Goal: Navigation & Orientation: Find specific page/section

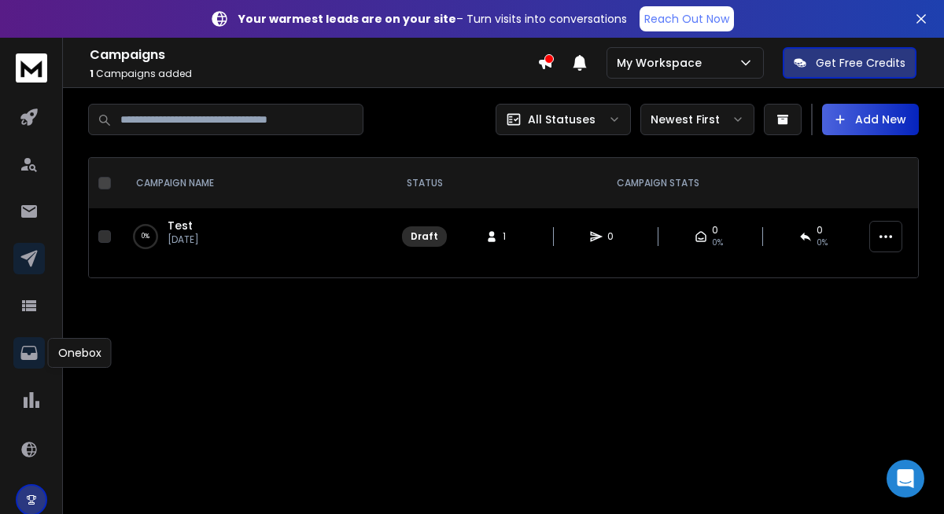
click at [29, 354] on icon at bounding box center [29, 353] width 19 height 19
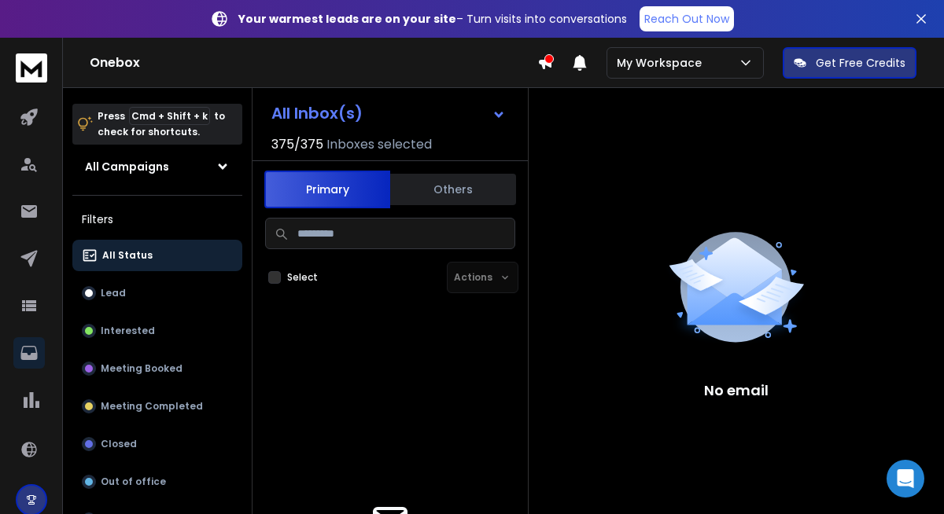
click at [477, 184] on button "Others" at bounding box center [453, 189] width 126 height 35
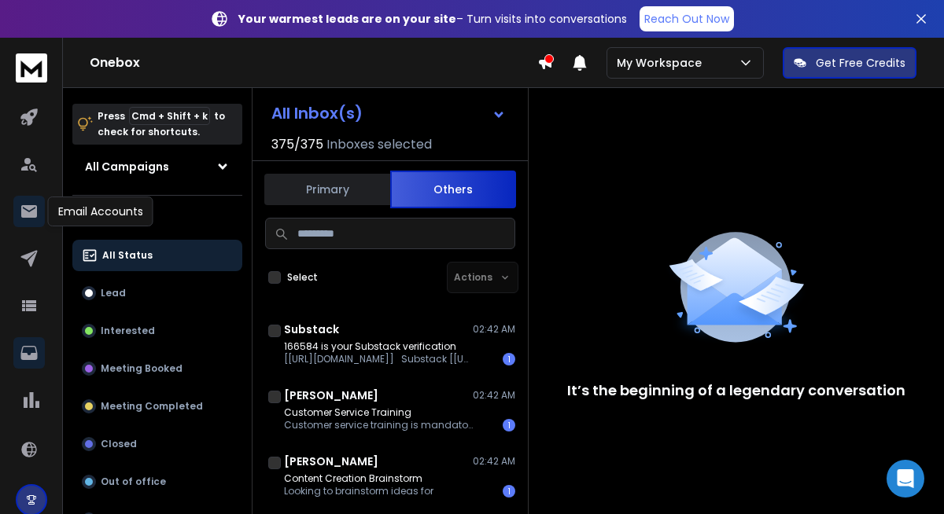
click at [36, 213] on icon at bounding box center [29, 211] width 19 height 19
click at [35, 210] on icon at bounding box center [29, 211] width 16 height 13
click at [32, 208] on icon at bounding box center [29, 211] width 19 height 19
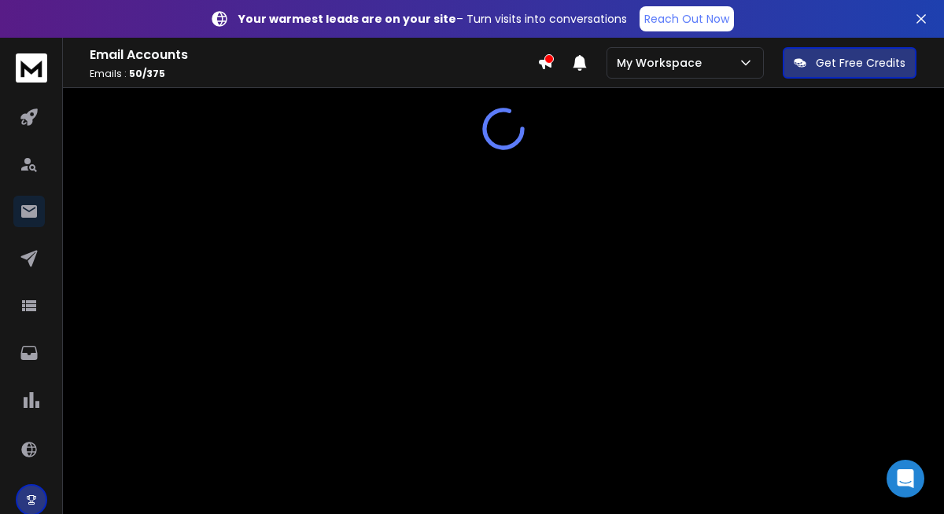
click at [32, 209] on icon at bounding box center [29, 211] width 19 height 19
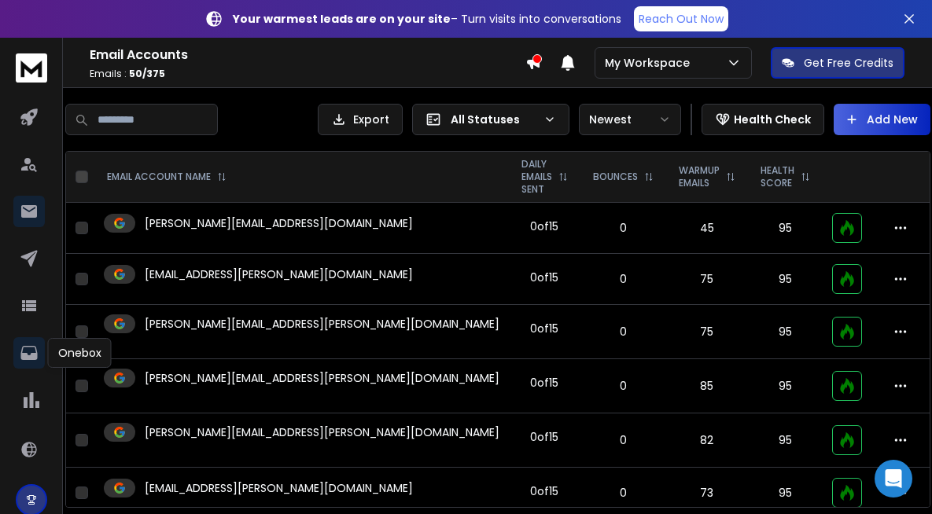
click at [30, 357] on icon at bounding box center [28, 353] width 17 height 14
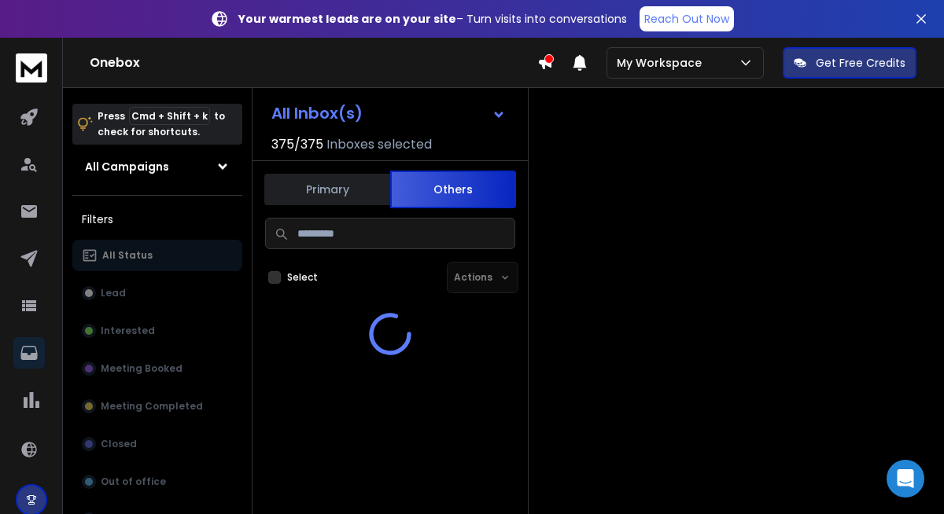
click at [447, 193] on button "Others" at bounding box center [453, 190] width 126 height 38
